Goal: Task Accomplishment & Management: Manage account settings

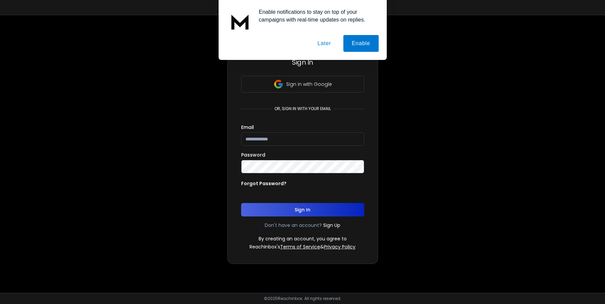
click at [277, 140] on input "email" at bounding box center [302, 138] width 123 height 13
type input "**********"
click at [296, 206] on button "Sign In" at bounding box center [302, 209] width 123 height 13
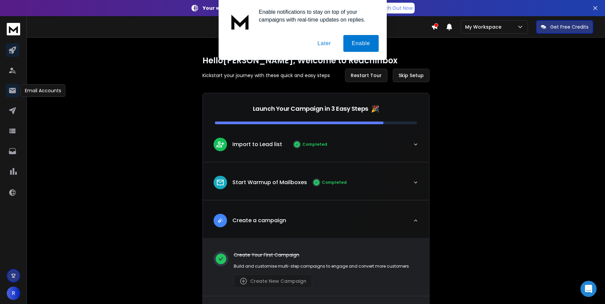
click at [13, 89] on icon at bounding box center [12, 90] width 8 height 8
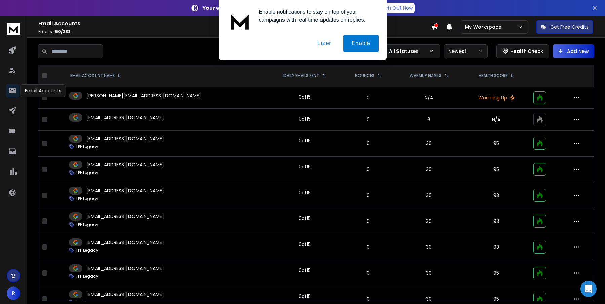
click at [322, 43] on button "Later" at bounding box center [324, 43] width 30 height 17
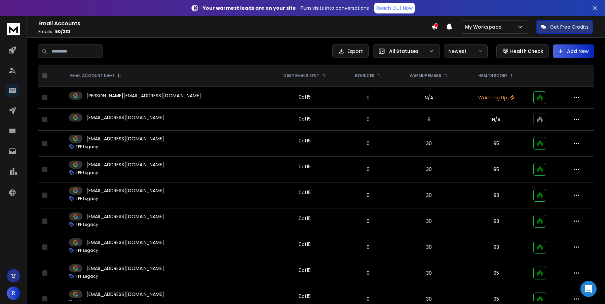
click at [570, 51] on button "Add New" at bounding box center [573, 50] width 41 height 13
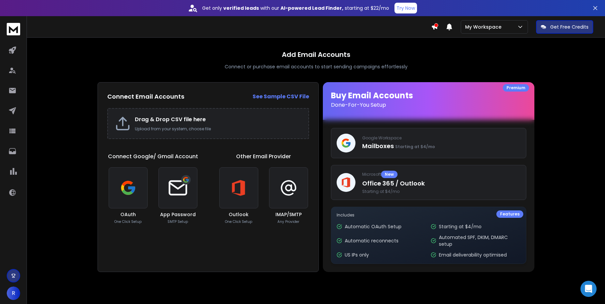
click at [122, 186] on icon at bounding box center [128, 188] width 14 height 14
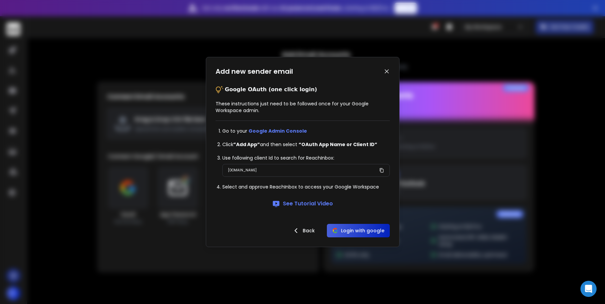
click at [355, 229] on button "Login with google" at bounding box center [358, 230] width 63 height 13
